Goal: Task Accomplishment & Management: Manage account settings

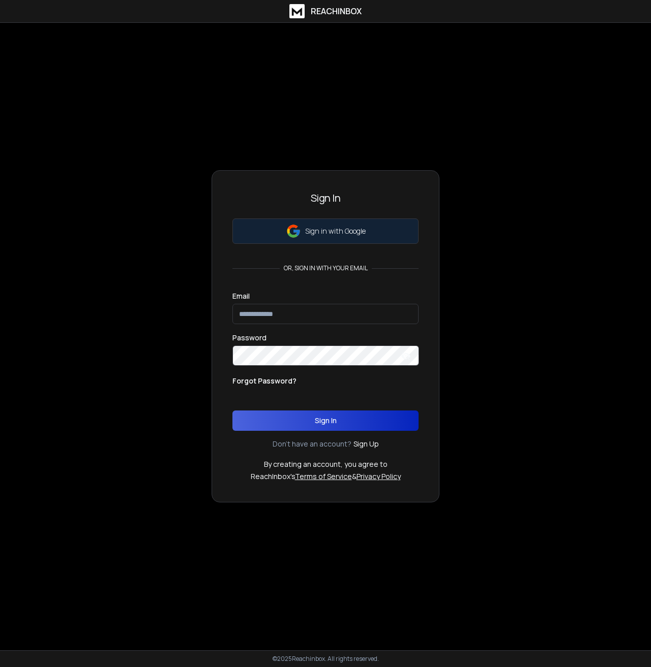
click at [325, 231] on p "Sign in with Google" at bounding box center [335, 231] width 60 height 10
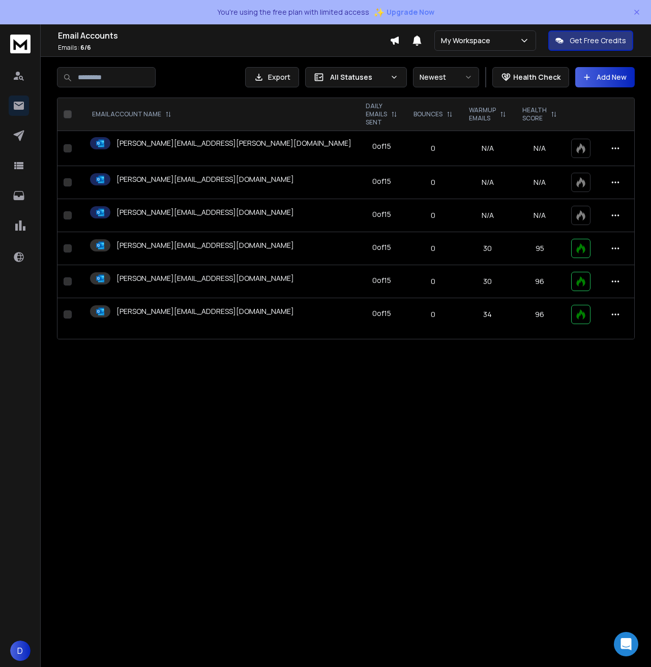
click at [514, 314] on td "96" at bounding box center [539, 314] width 51 height 33
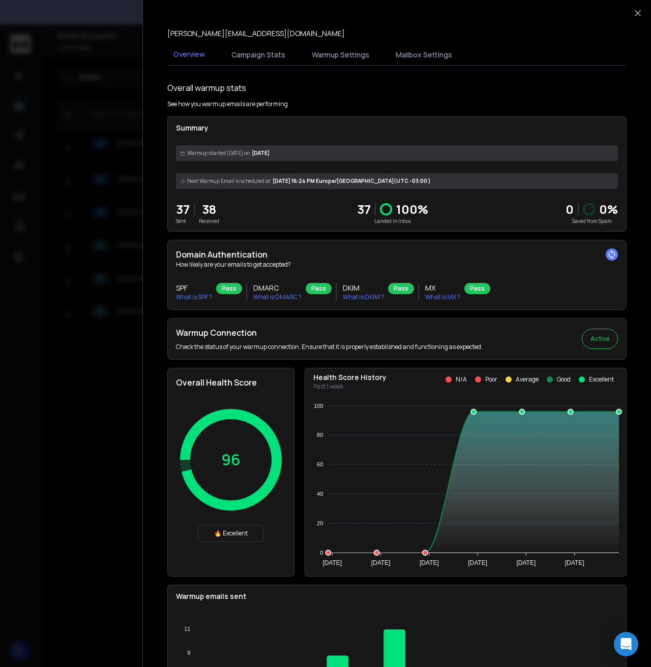
click at [115, 311] on div at bounding box center [325, 333] width 651 height 667
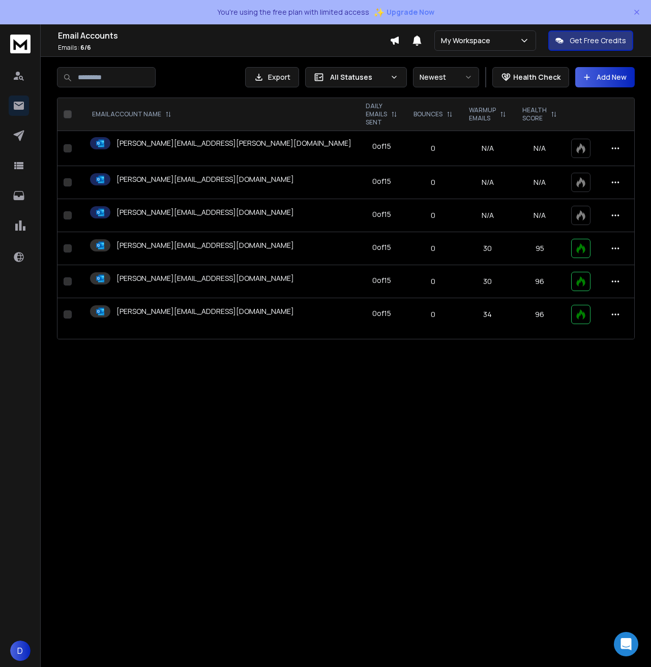
click at [411, 277] on p "0" at bounding box center [432, 282] width 43 height 10
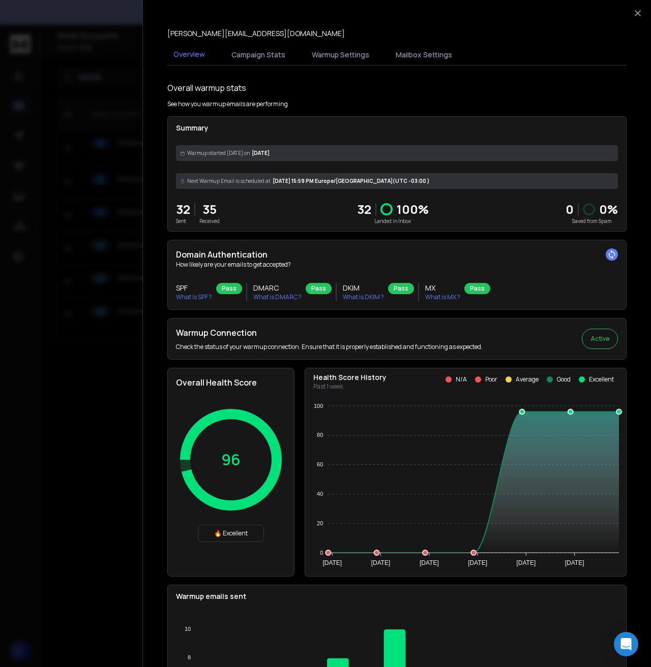
click at [71, 260] on div at bounding box center [325, 333] width 651 height 667
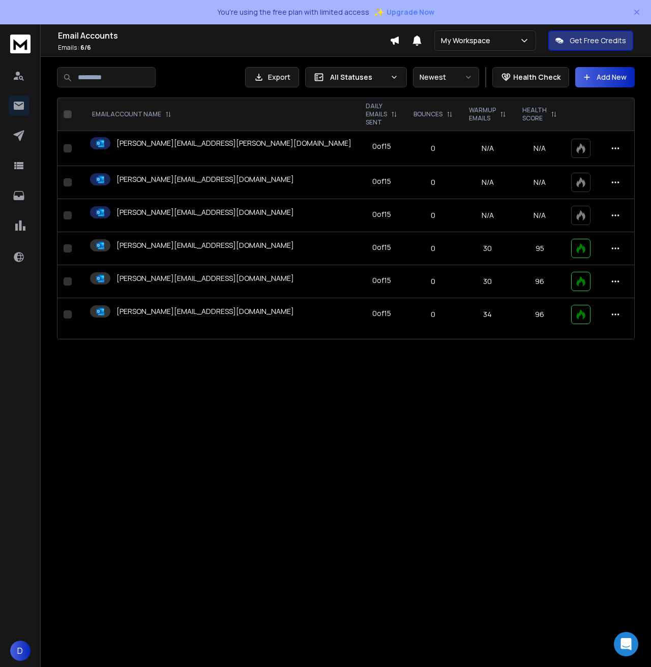
click at [411, 250] on p "0" at bounding box center [432, 248] width 43 height 10
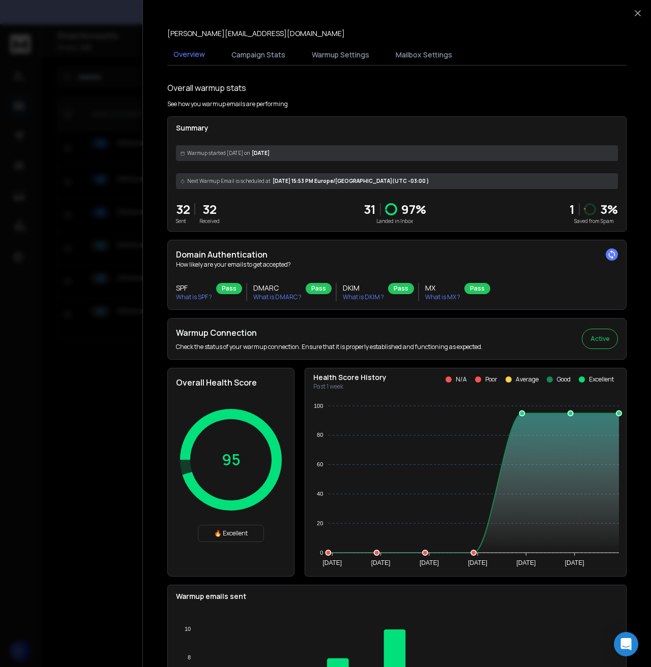
click at [243, 533] on div "🔥 Excellent" at bounding box center [231, 533] width 66 height 17
click at [245, 532] on div "🔥 Excellent" at bounding box center [231, 533] width 66 height 17
click at [235, 152] on span "Warmup started [DATE] on" at bounding box center [218, 153] width 63 height 8
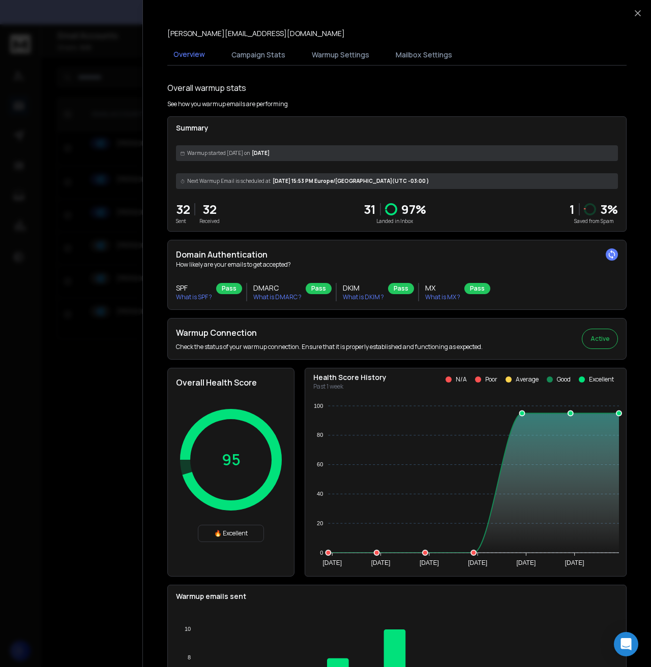
click at [235, 152] on span "Warmup started [DATE] on" at bounding box center [218, 153] width 63 height 8
click at [242, 152] on span "Warmup started [DATE] on" at bounding box center [218, 153] width 63 height 8
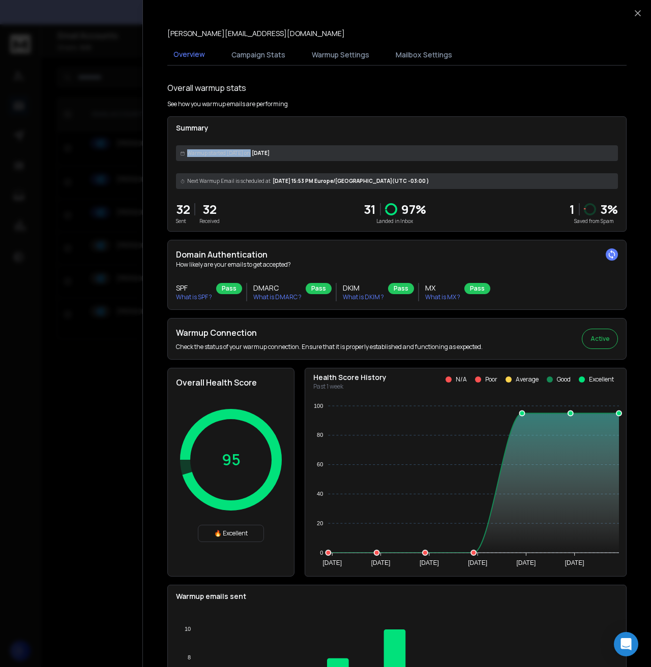
click at [250, 152] on span "Warmup started [DATE] on" at bounding box center [218, 153] width 63 height 8
click at [237, 48] on button "Campaign Stats" at bounding box center [258, 55] width 66 height 22
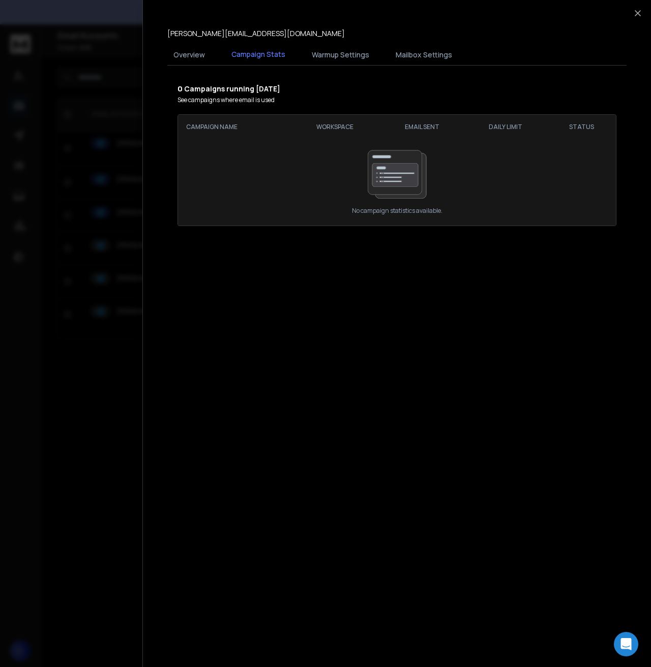
click at [354, 55] on button "Warmup Settings" at bounding box center [340, 55] width 70 height 22
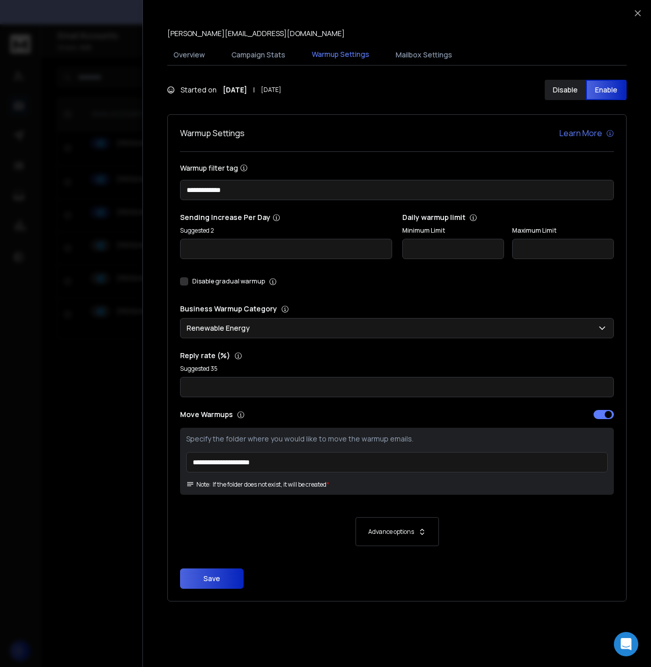
click at [332, 188] on input "**********" at bounding box center [397, 190] width 434 height 20
click at [563, 254] on input "**" at bounding box center [563, 249] width 102 height 20
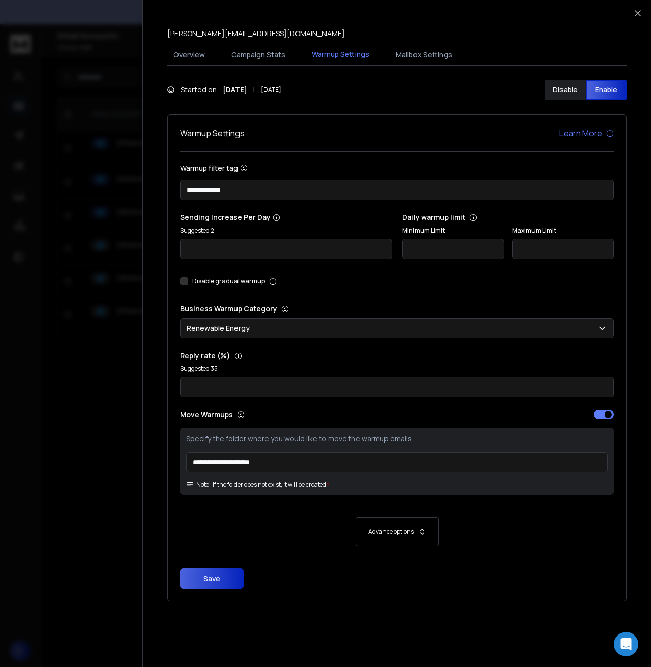
click at [389, 299] on form "**********" at bounding box center [397, 358] width 434 height 462
click at [425, 529] on div "Advance options" at bounding box center [396, 531] width 83 height 29
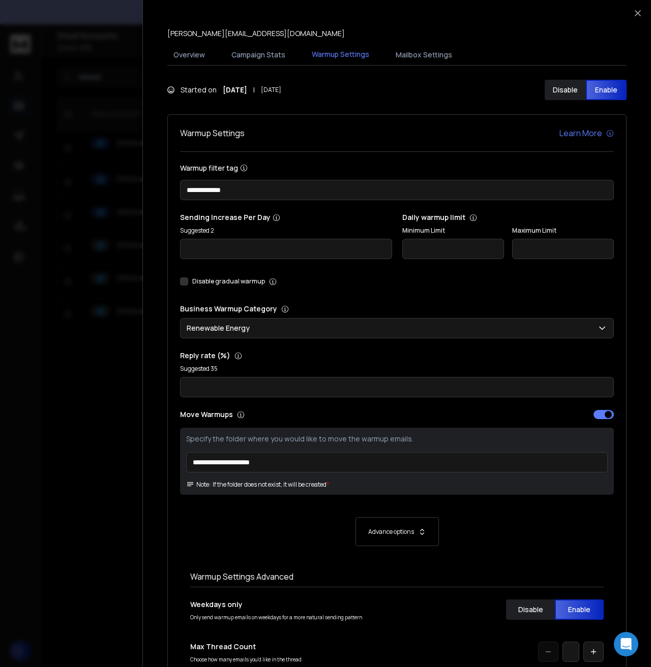
scroll to position [259, 0]
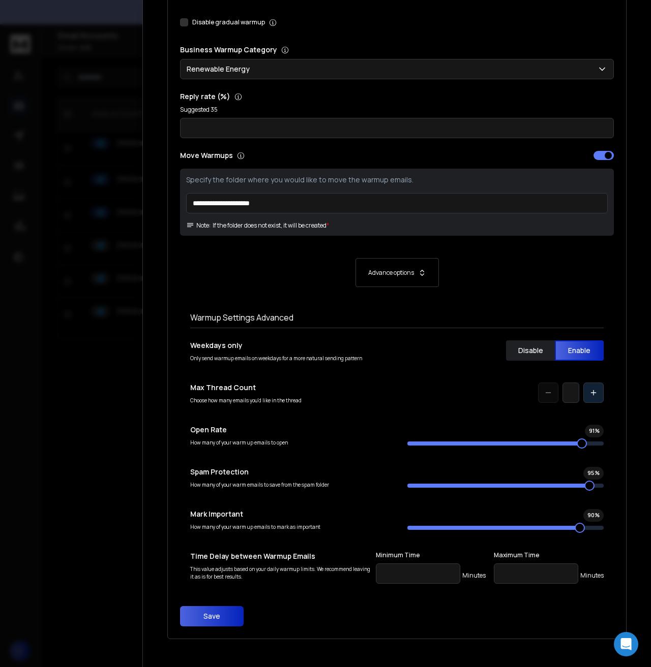
click at [593, 393] on icon "button" at bounding box center [593, 392] width 0 height 5
type input "*"
click at [211, 618] on button "Save" at bounding box center [212, 616] width 64 height 20
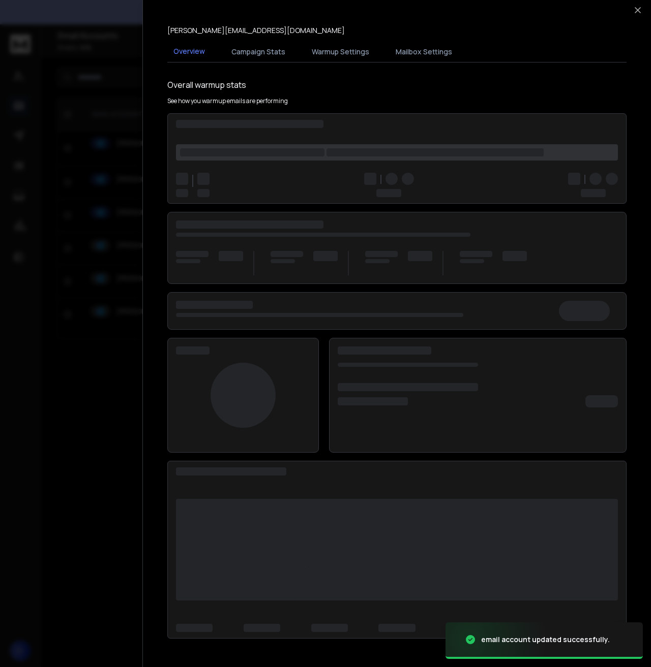
scroll to position [0, 0]
